Goal: Task Accomplishment & Management: Use online tool/utility

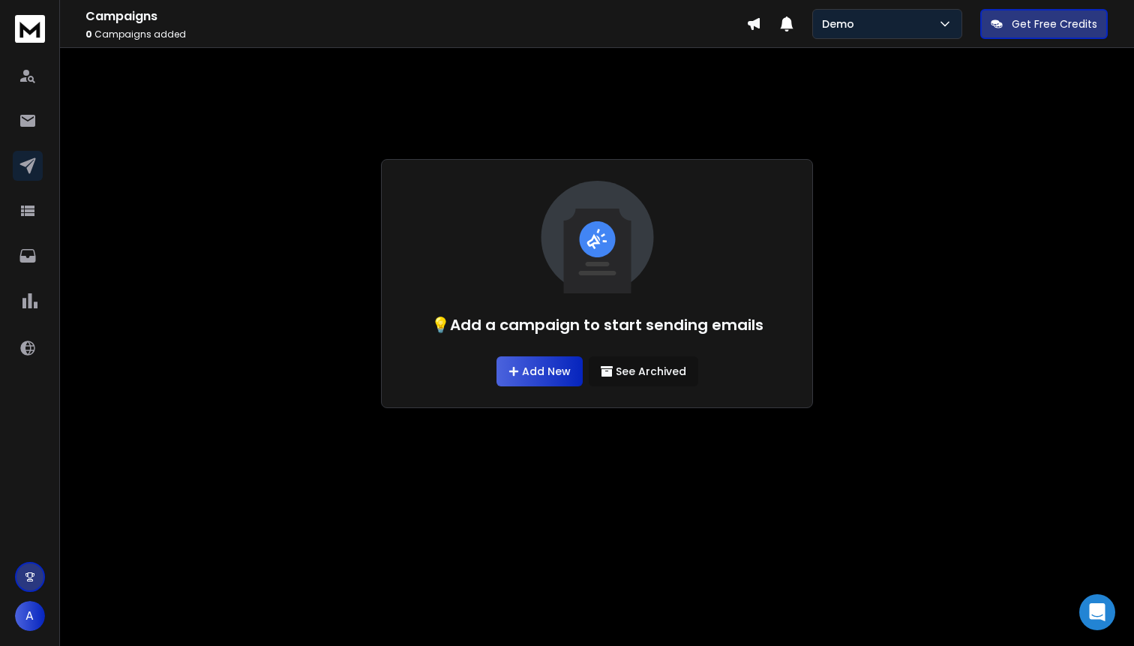
click at [912, 13] on button "Demo" at bounding box center [887, 24] width 150 height 30
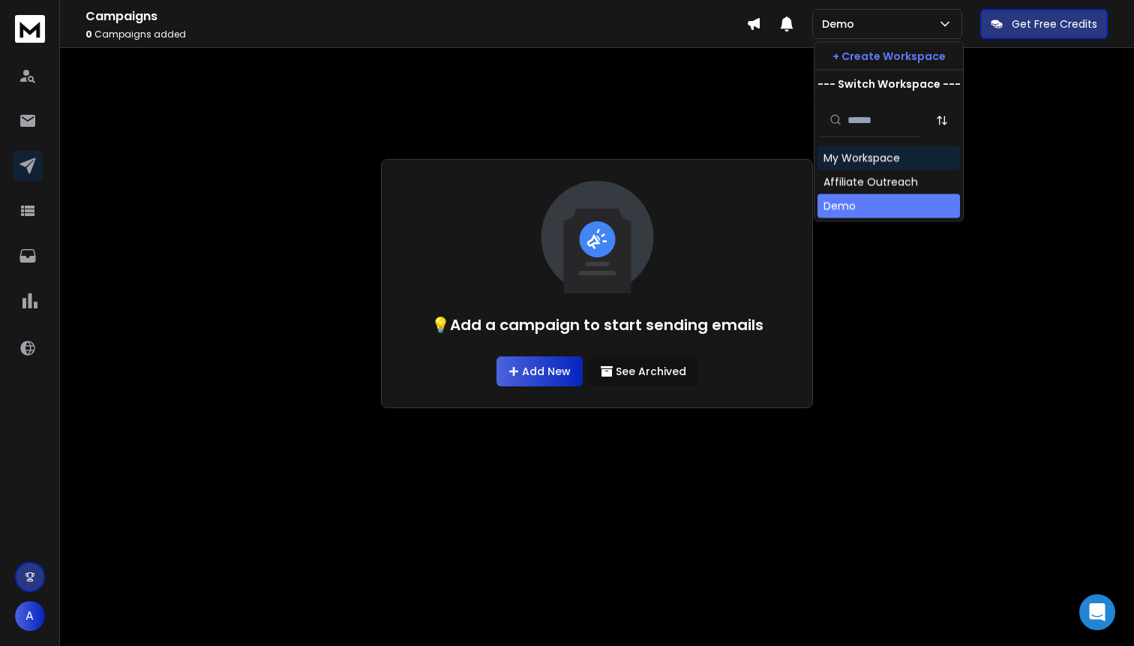
click at [860, 160] on div "My Workspace" at bounding box center [862, 158] width 77 height 15
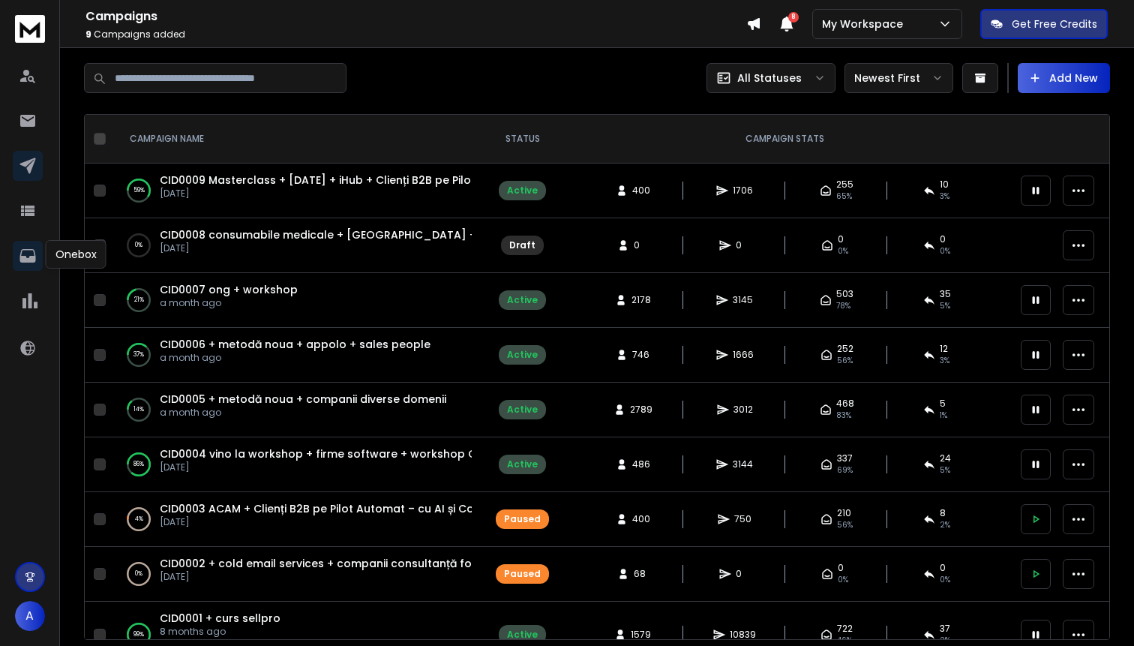
click at [32, 251] on icon at bounding box center [28, 256] width 18 height 18
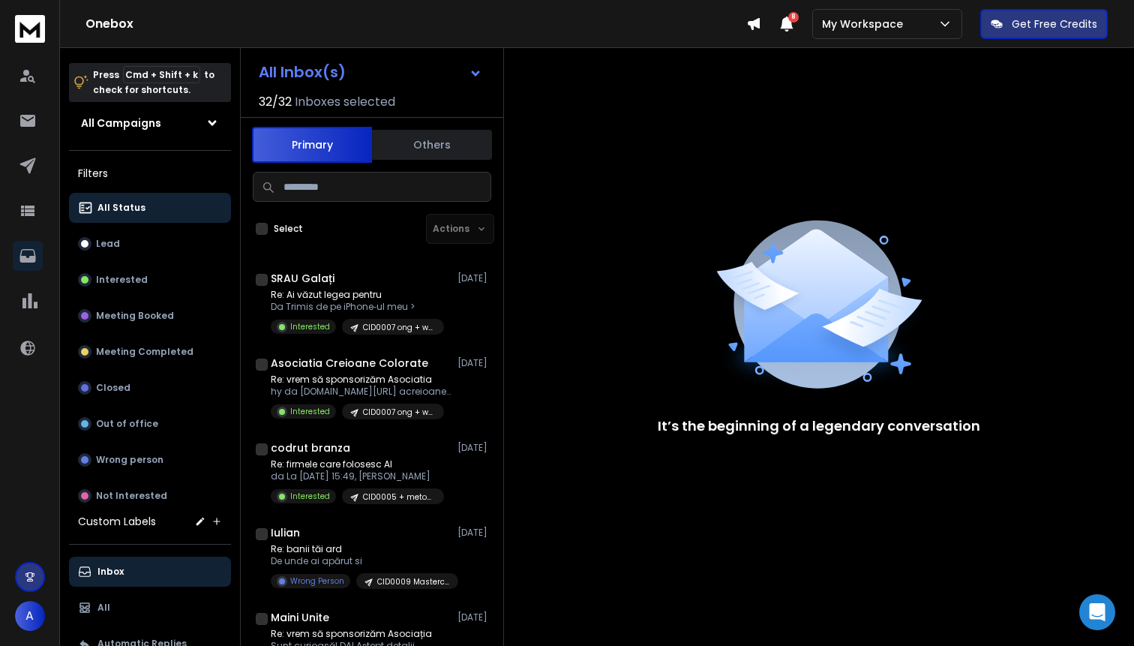
click at [793, 27] on icon at bounding box center [787, 23] width 14 height 15
click at [601, 47] on body "Your warmest leads are on your site – Turn visits into conversations Reach Out …" at bounding box center [567, 323] width 1134 height 646
